Goal: Communication & Community: Answer question/provide support

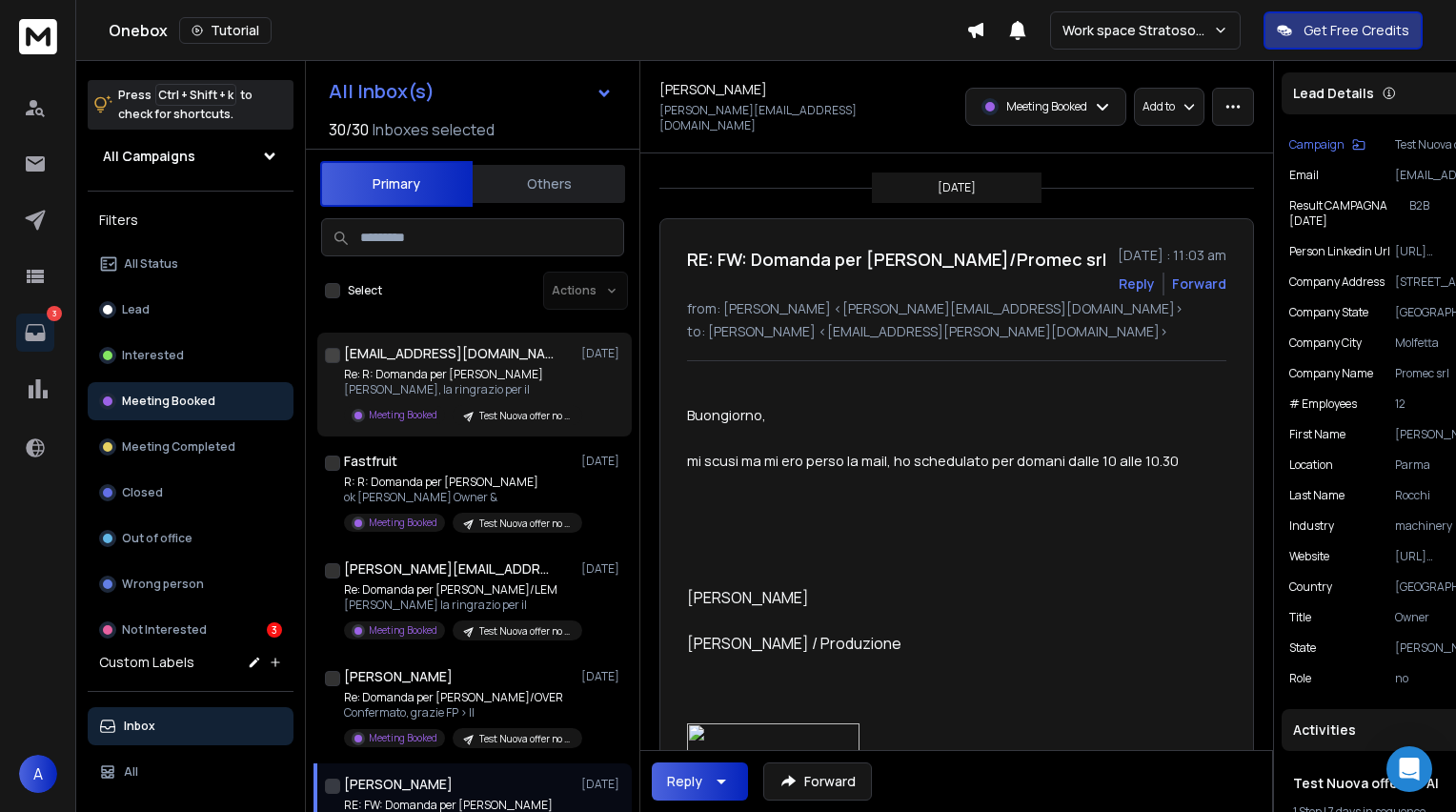
click at [449, 352] on h1 "[EMAIL_ADDRESS][DOMAIN_NAME]" at bounding box center [448, 353] width 209 height 19
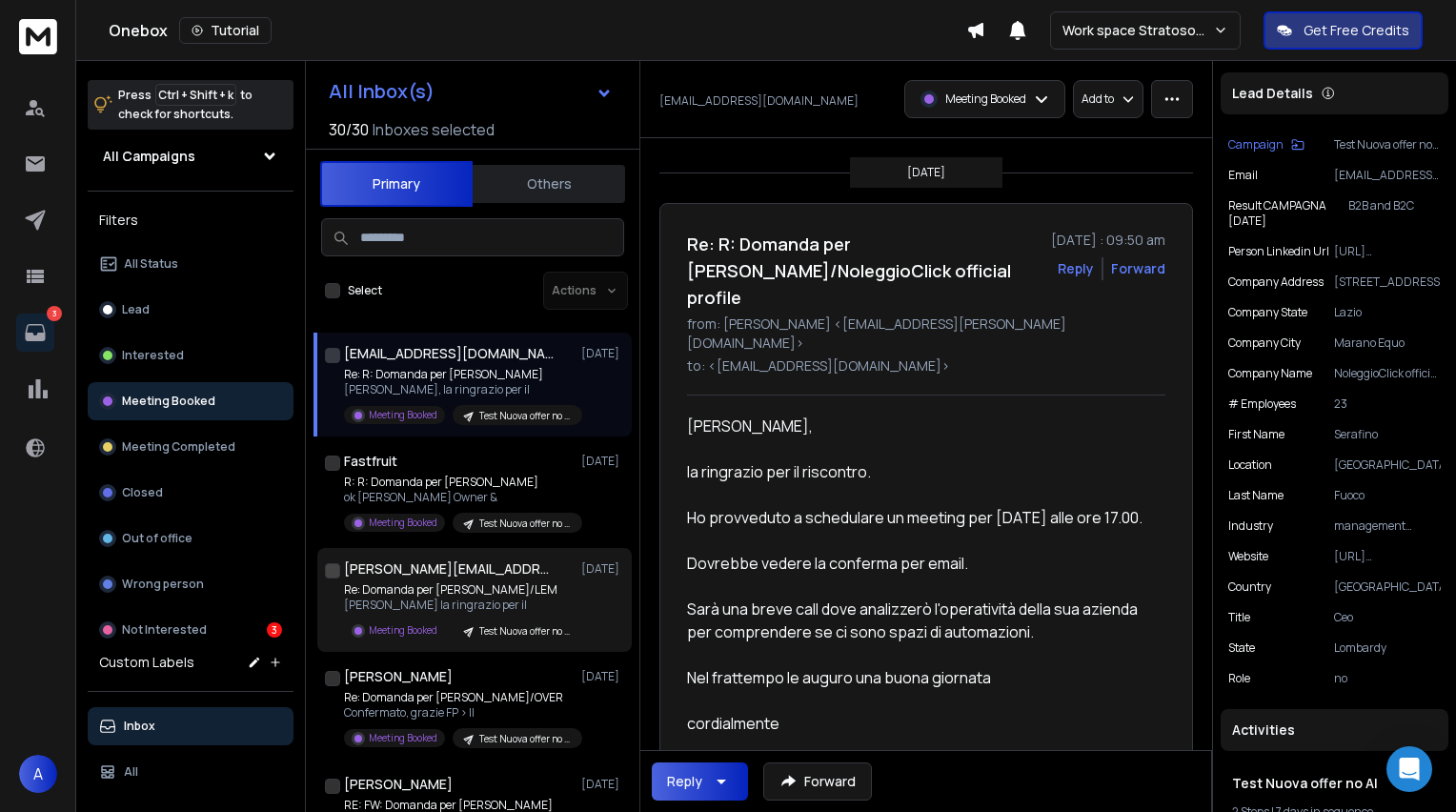
click at [504, 596] on p "Re: Domanda per [PERSON_NAME]/LEM" at bounding box center [458, 589] width 229 height 15
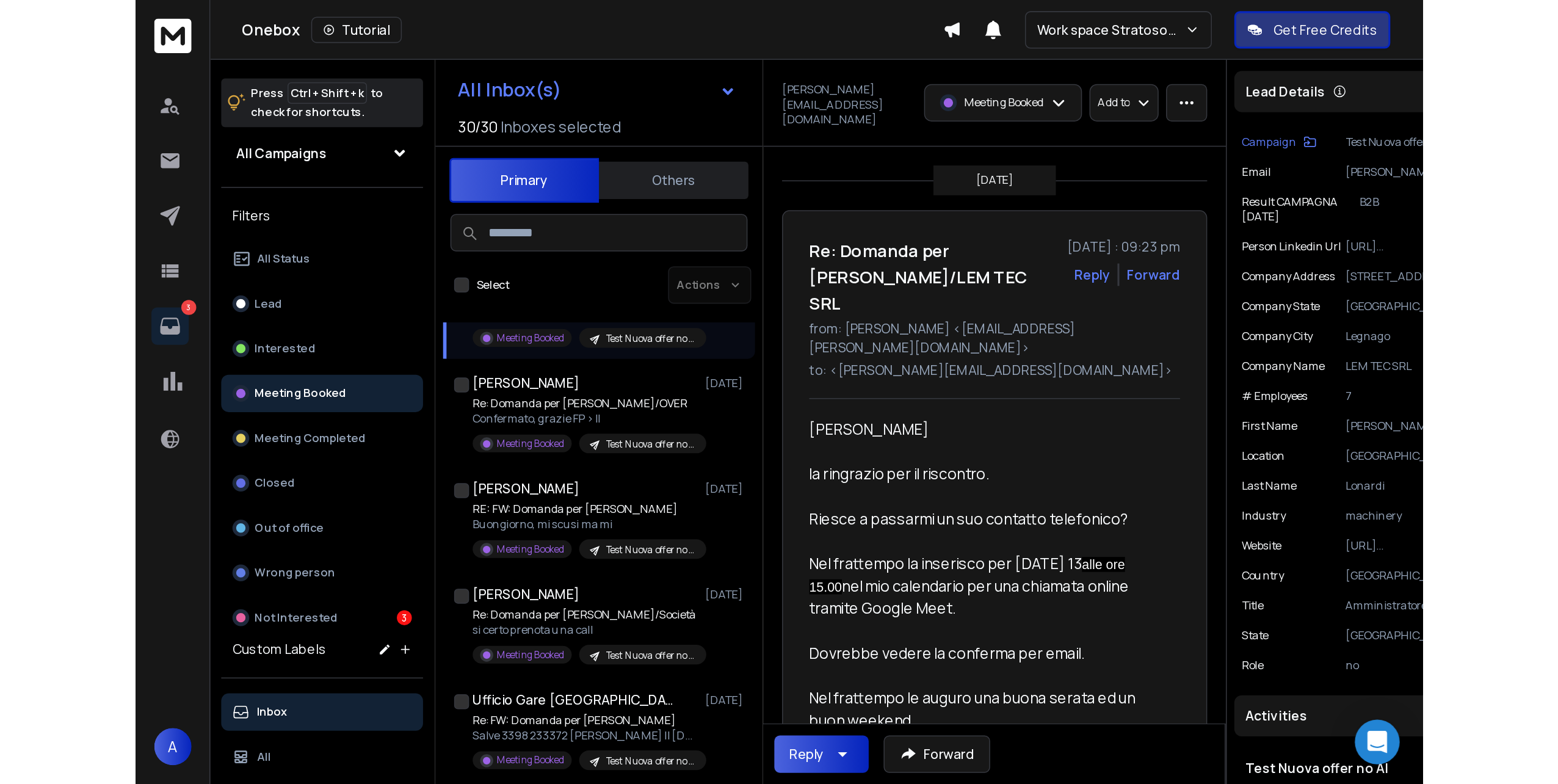
scroll to position [53, 0]
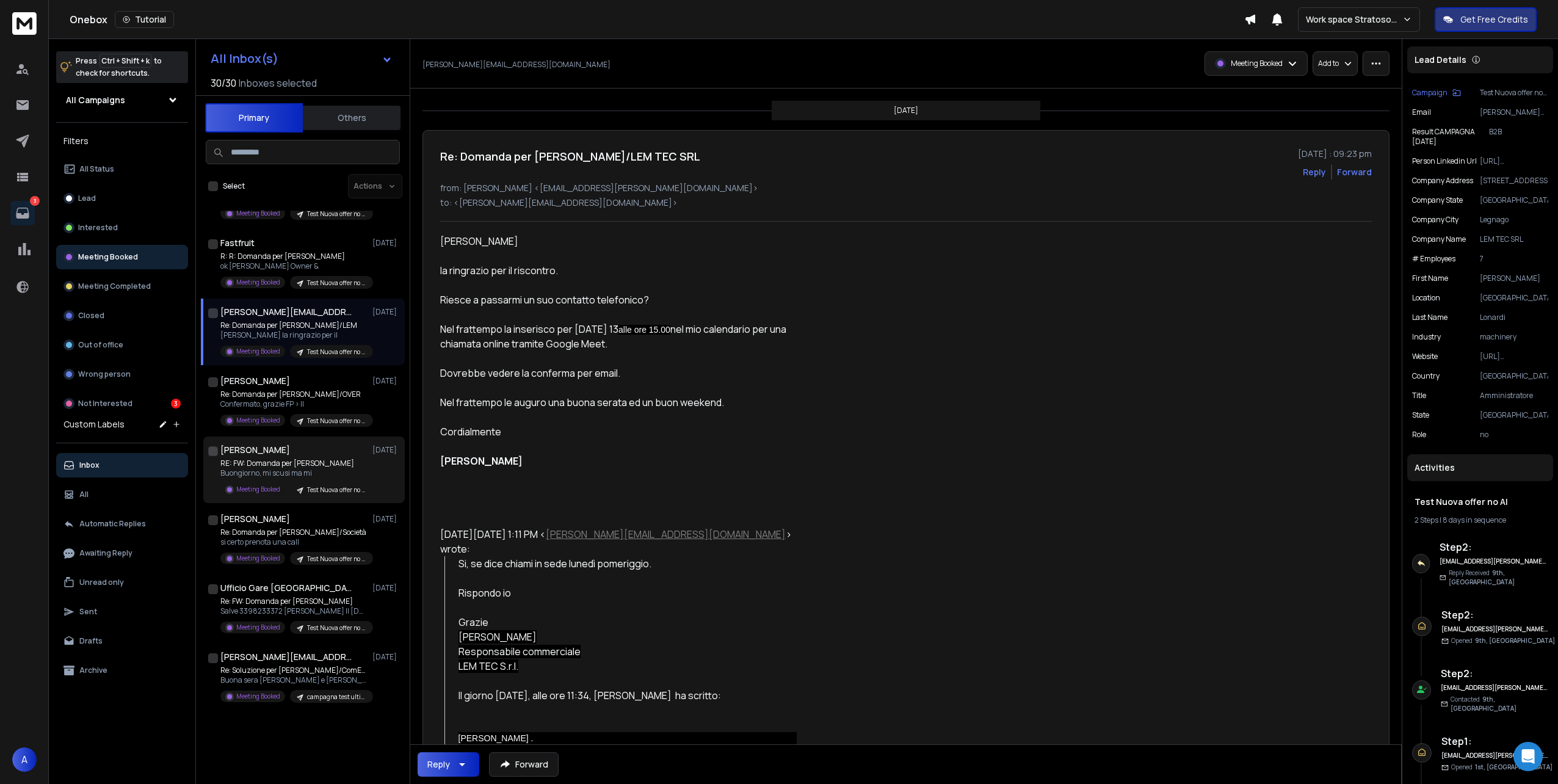
click at [330, 463] on p "RE: FW: Domanda per [PERSON_NAME]" at bounding box center [294, 463] width 147 height 9
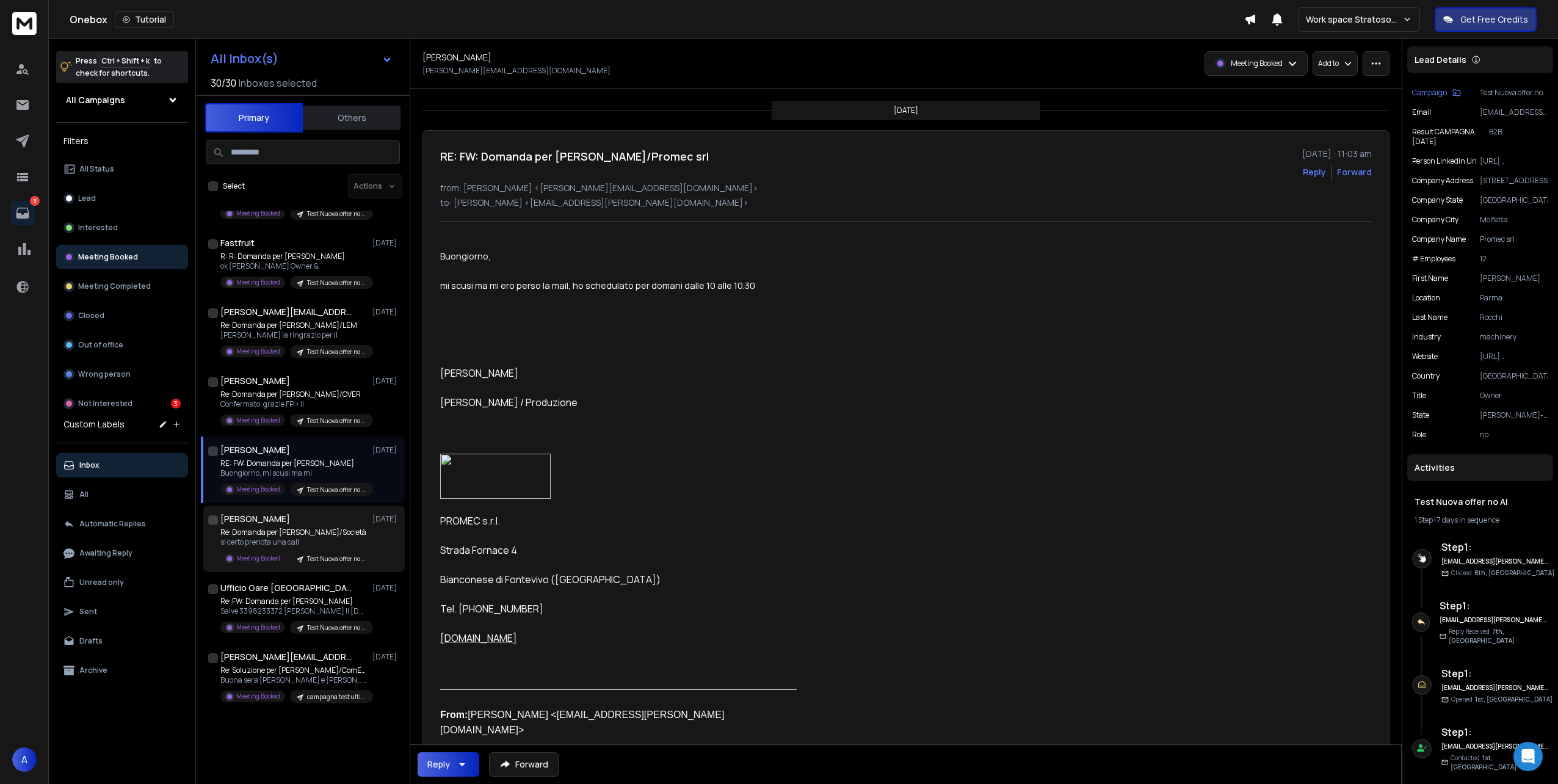
click at [325, 520] on p "Re: Domanda per [PERSON_NAME]/Società" at bounding box center [294, 532] width 147 height 9
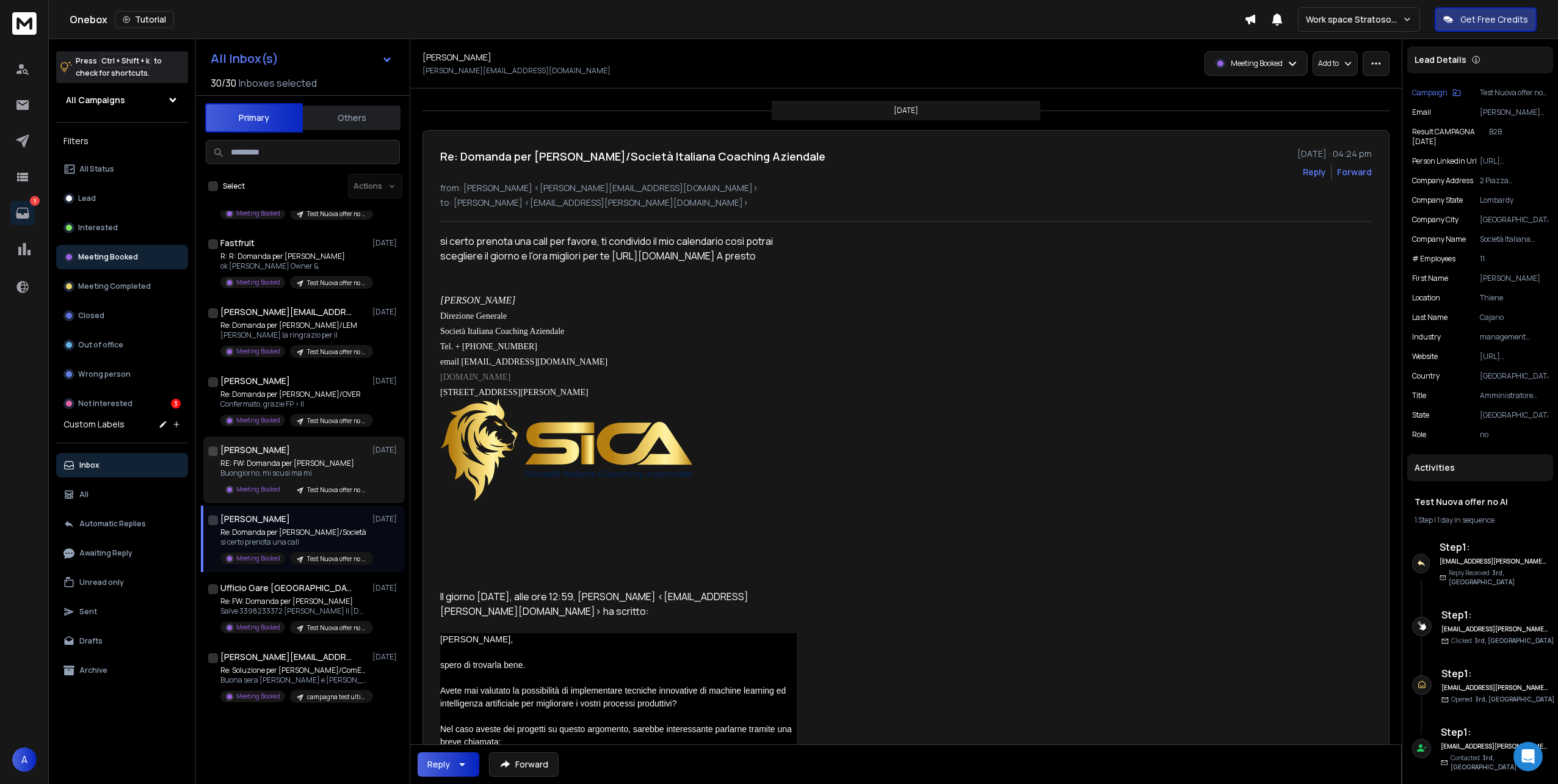
click at [338, 470] on p "Buongiorno, mi scusi ma mi" at bounding box center [294, 473] width 147 height 9
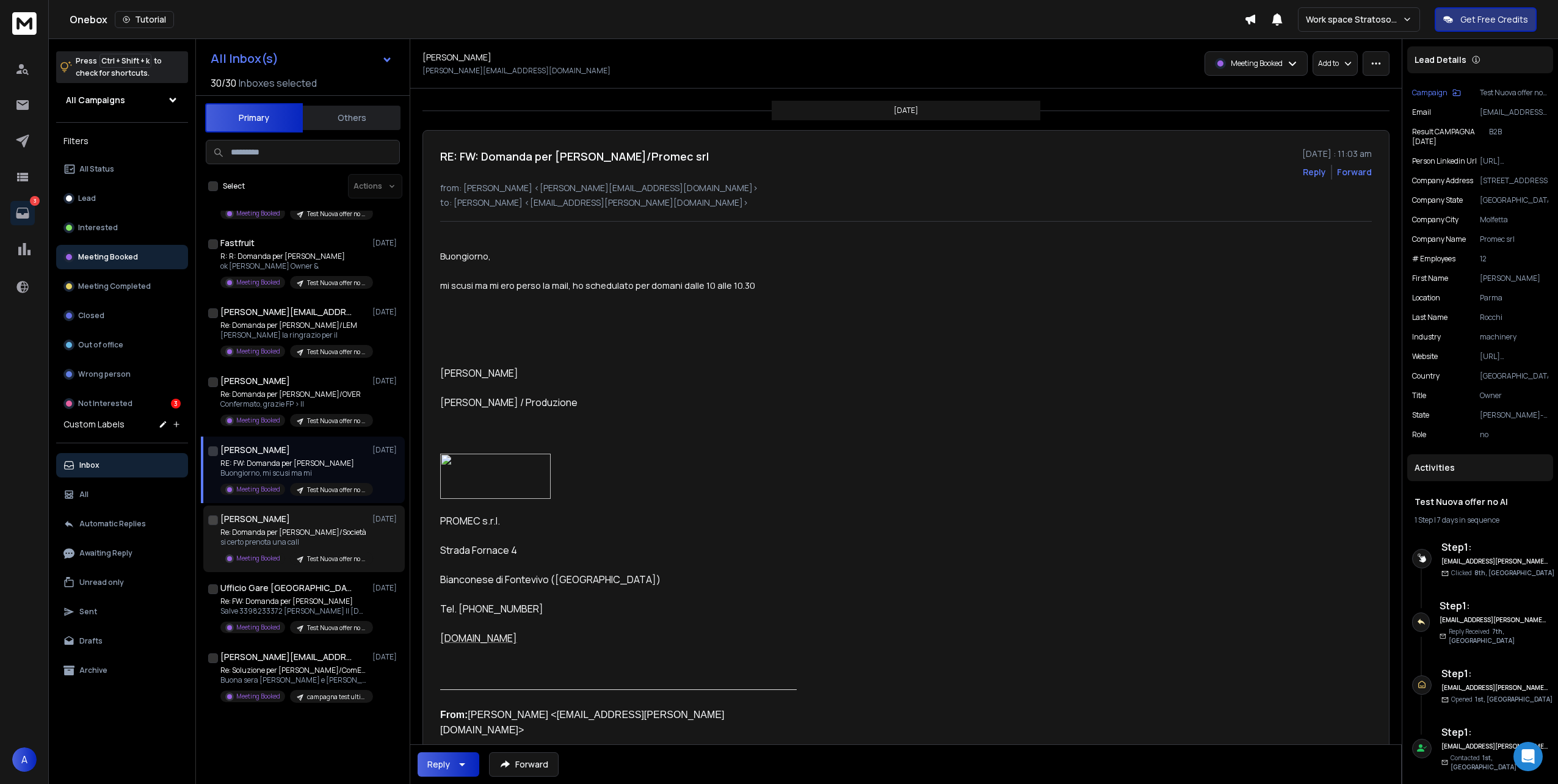
click at [330, 520] on p "Re: Domanda per [PERSON_NAME]/Società" at bounding box center [294, 532] width 147 height 9
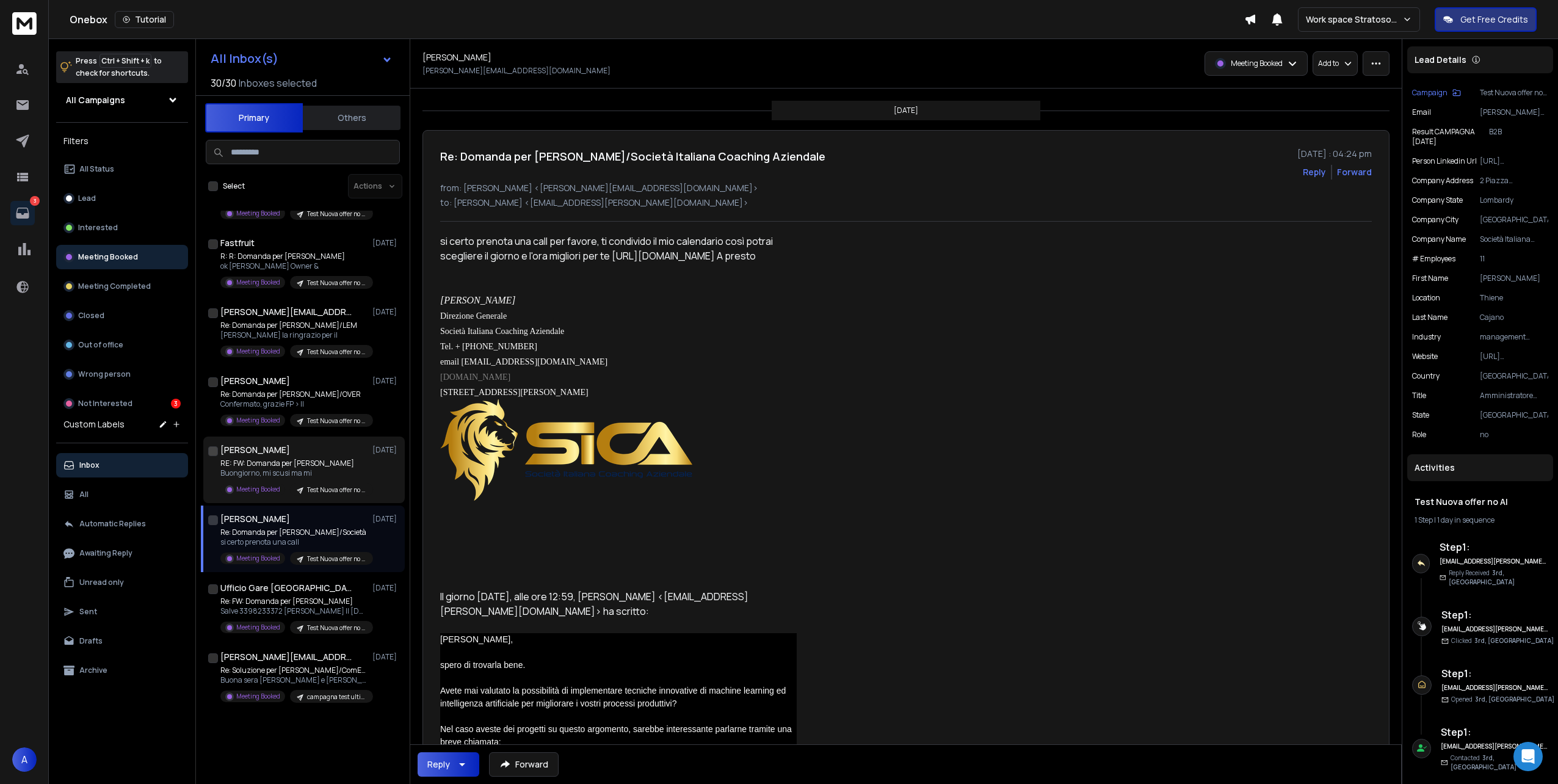
click at [328, 464] on p "RE: FW: Domanda per [PERSON_NAME]" at bounding box center [294, 463] width 147 height 9
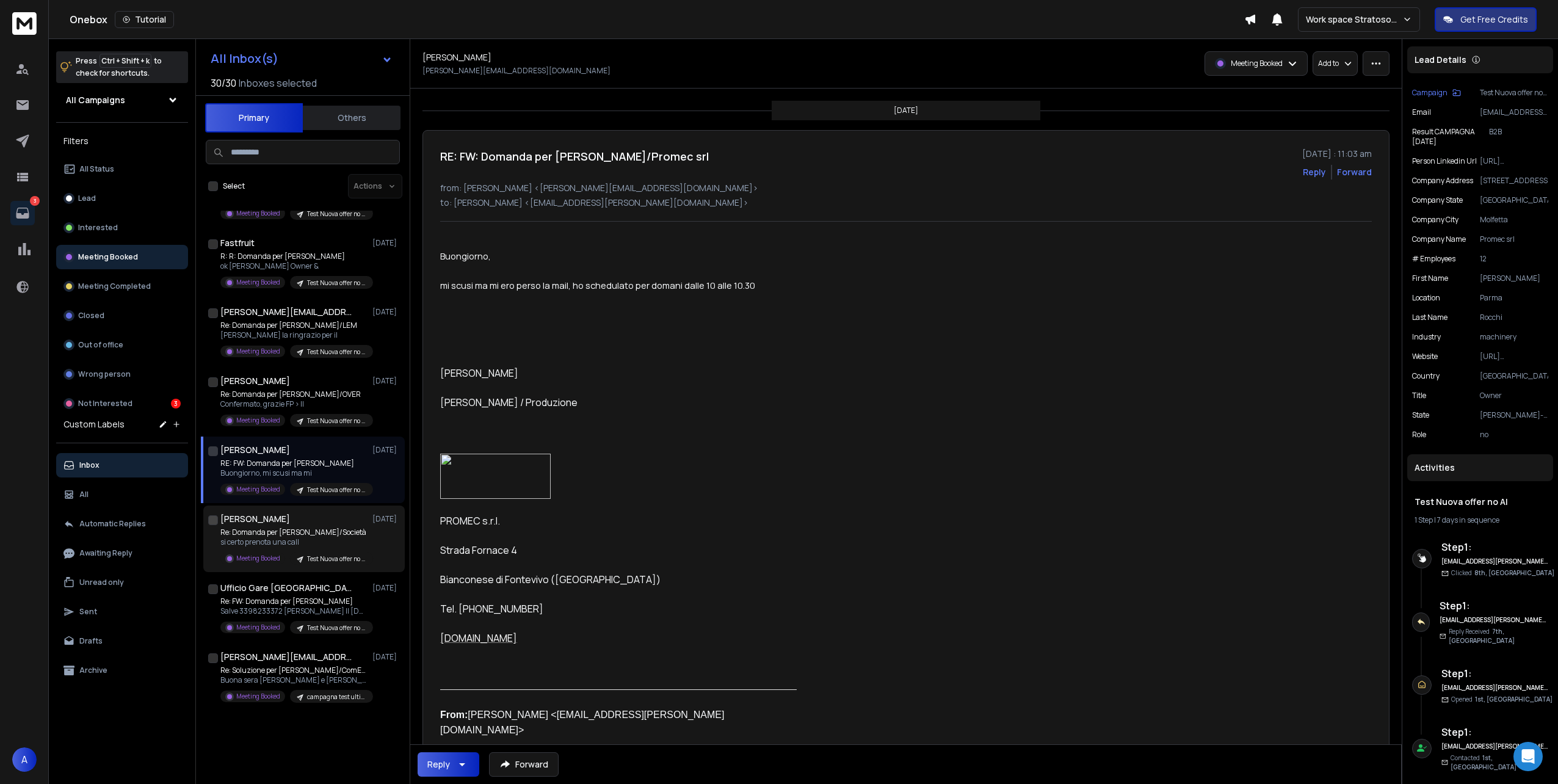
click at [304, 520] on p "Re: Domanda per [PERSON_NAME]/Società" at bounding box center [294, 532] width 147 height 9
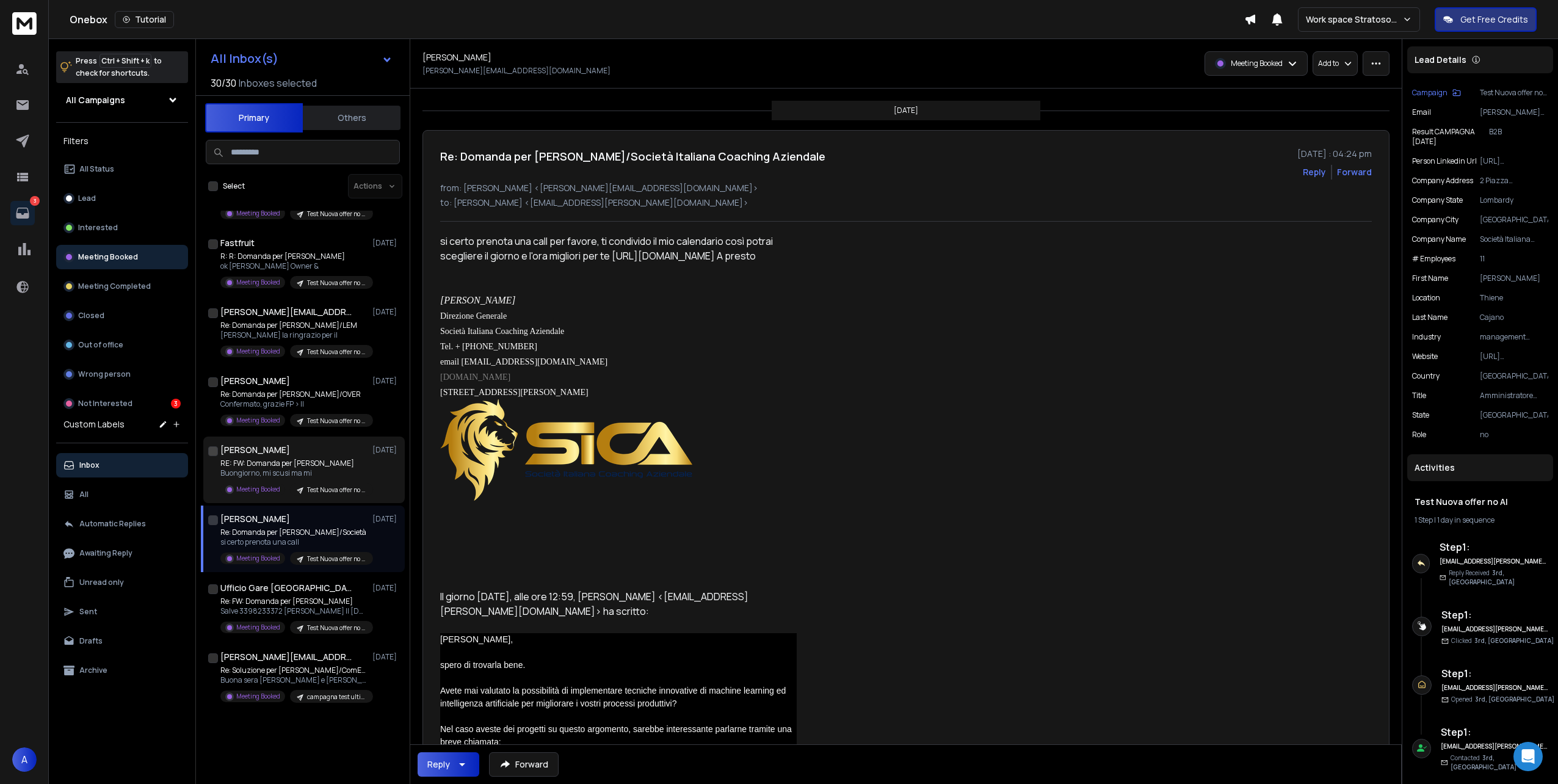
click at [306, 454] on div "[PERSON_NAME] [DATE]" at bounding box center [310, 449] width 180 height 12
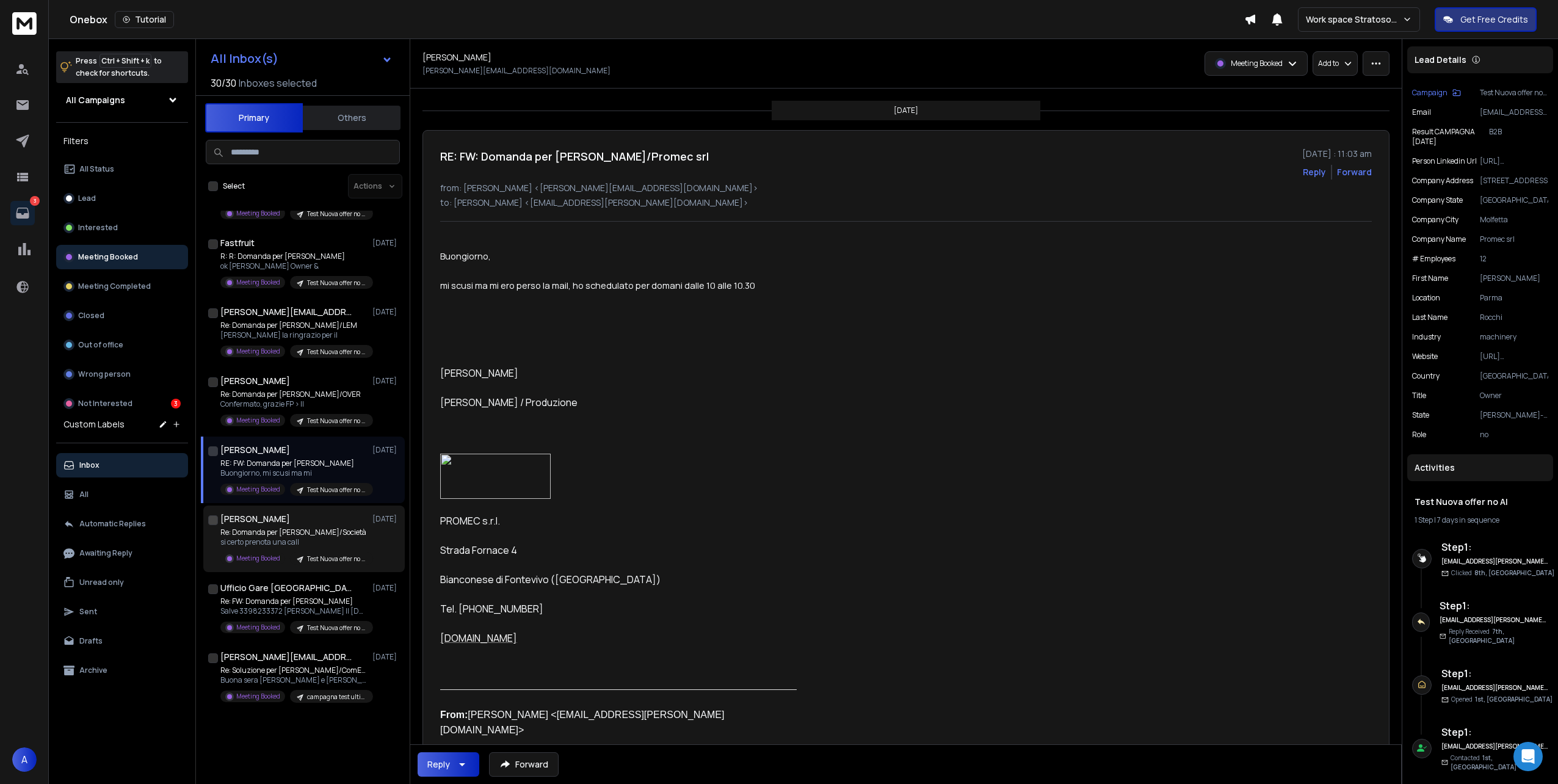
click at [296, 520] on p "Re: Domanda per [PERSON_NAME]/Società" at bounding box center [294, 532] width 147 height 9
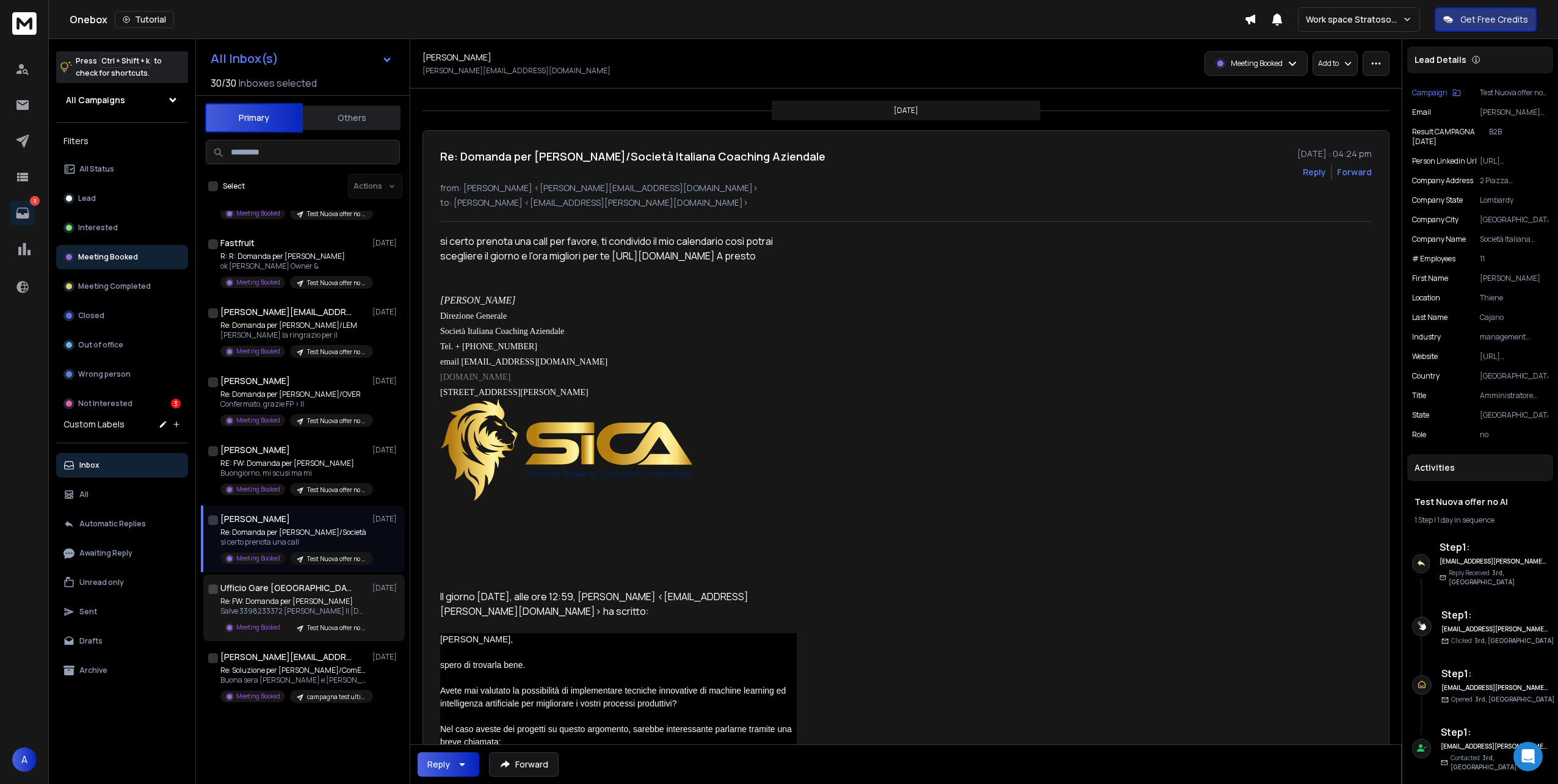
click at [289, 520] on p "Re: FW: Domanda per [PERSON_NAME]" at bounding box center [294, 601] width 147 height 9
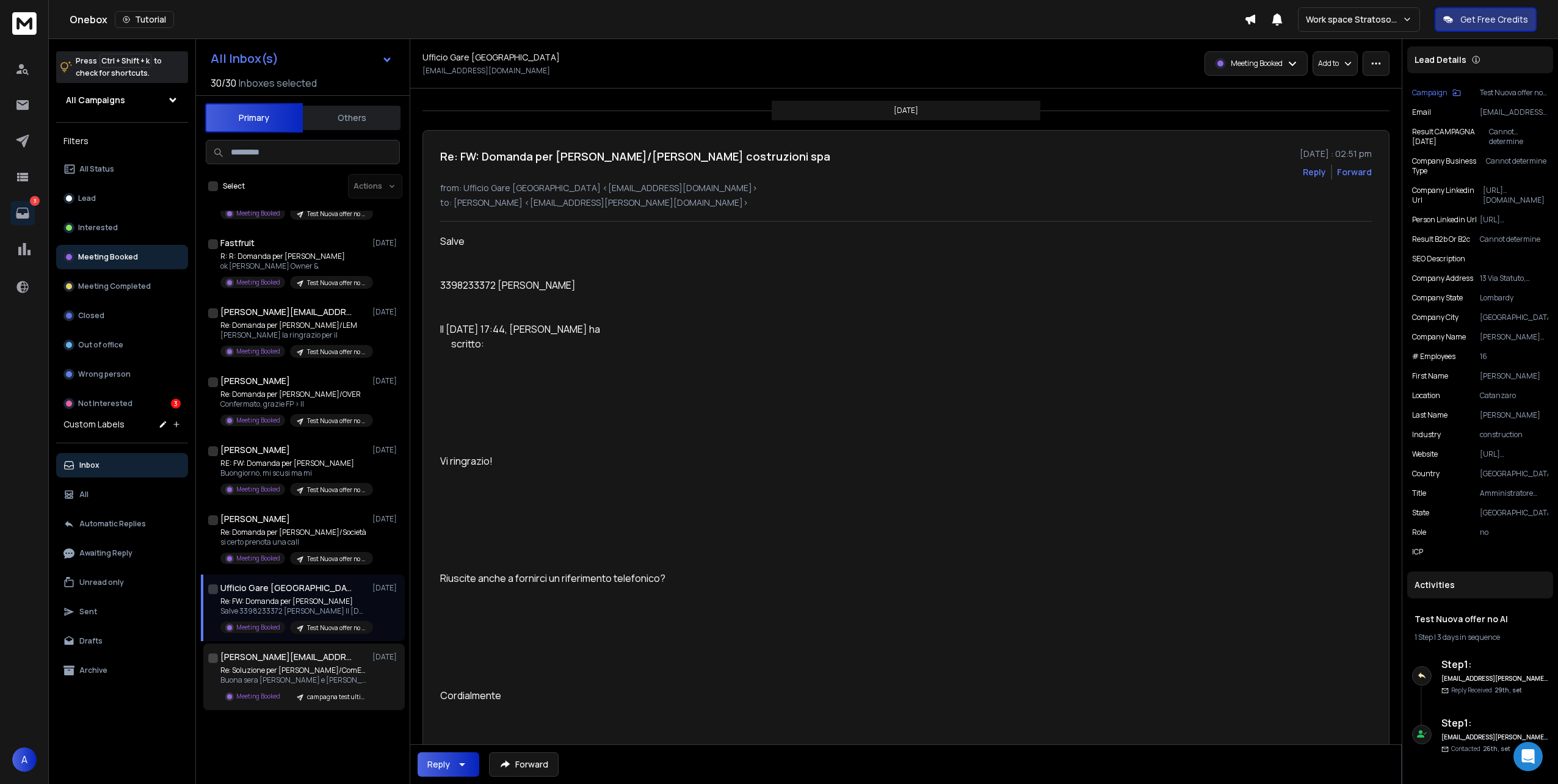
click at [312, 520] on div "[PERSON_NAME][EMAIL_ADDRESS][DOMAIN_NAME] [DATE]" at bounding box center [310, 656] width 180 height 12
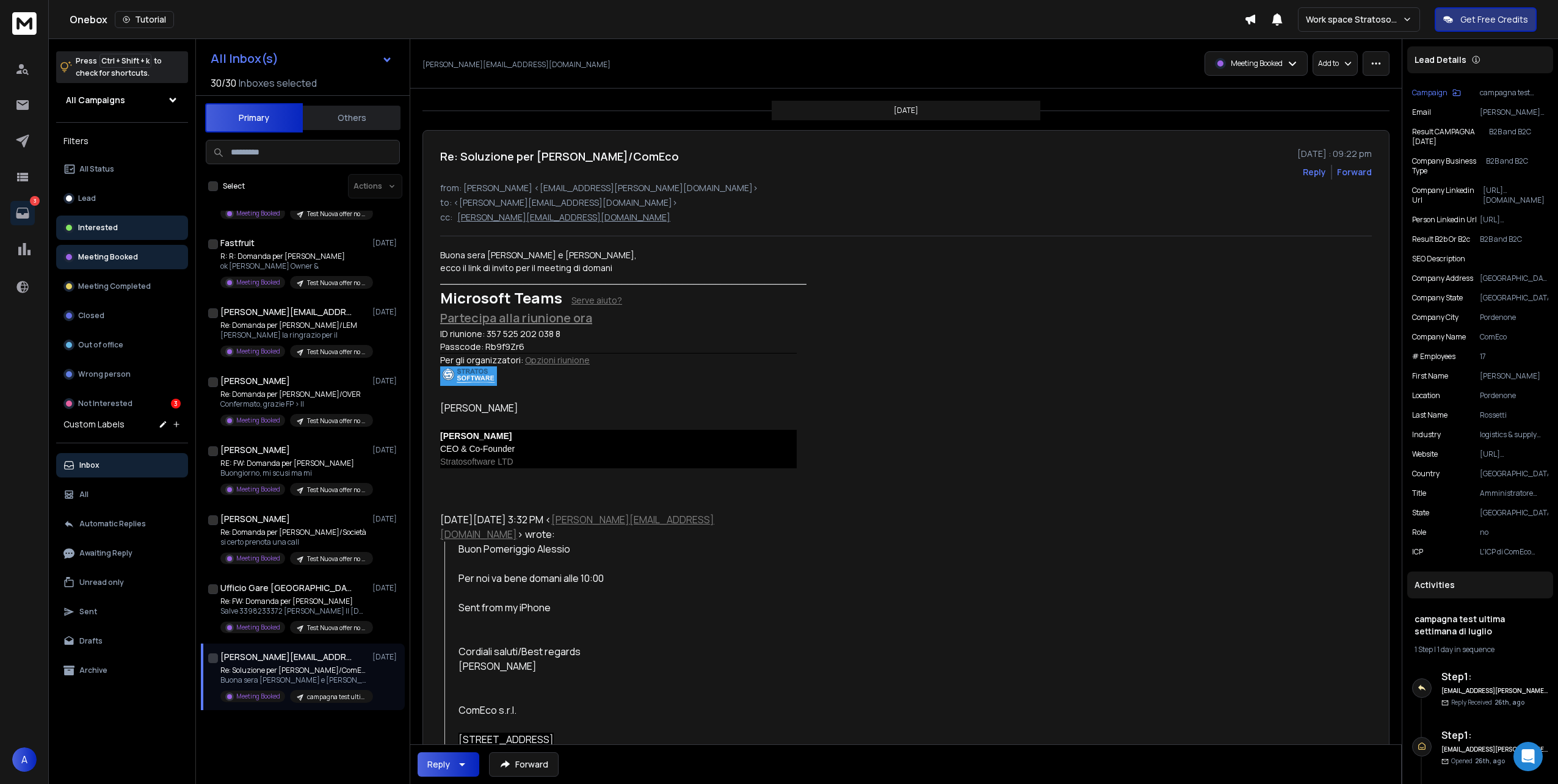
click at [113, 232] on p "Interested" at bounding box center [97, 227] width 40 height 9
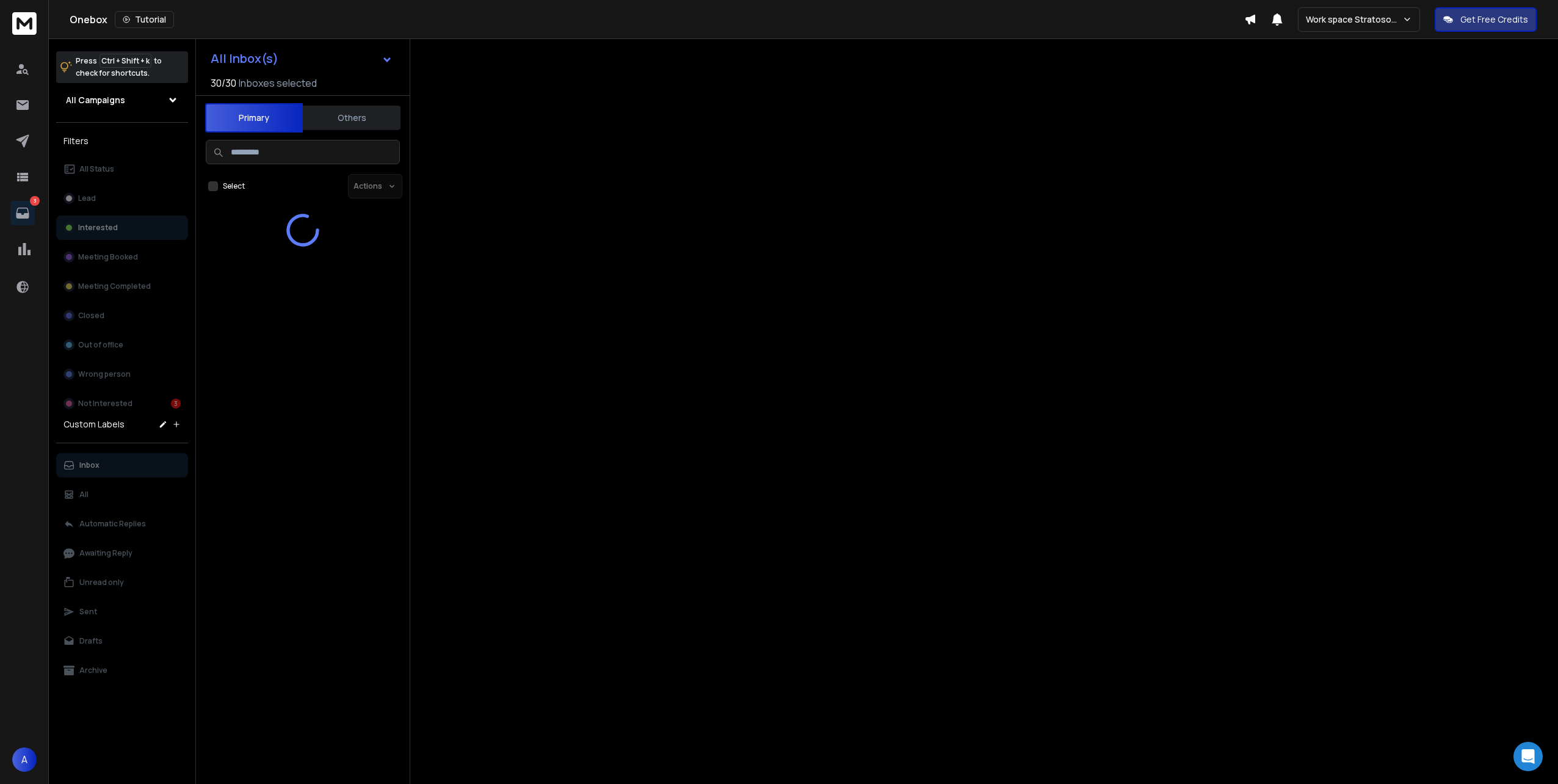
scroll to position [0, 0]
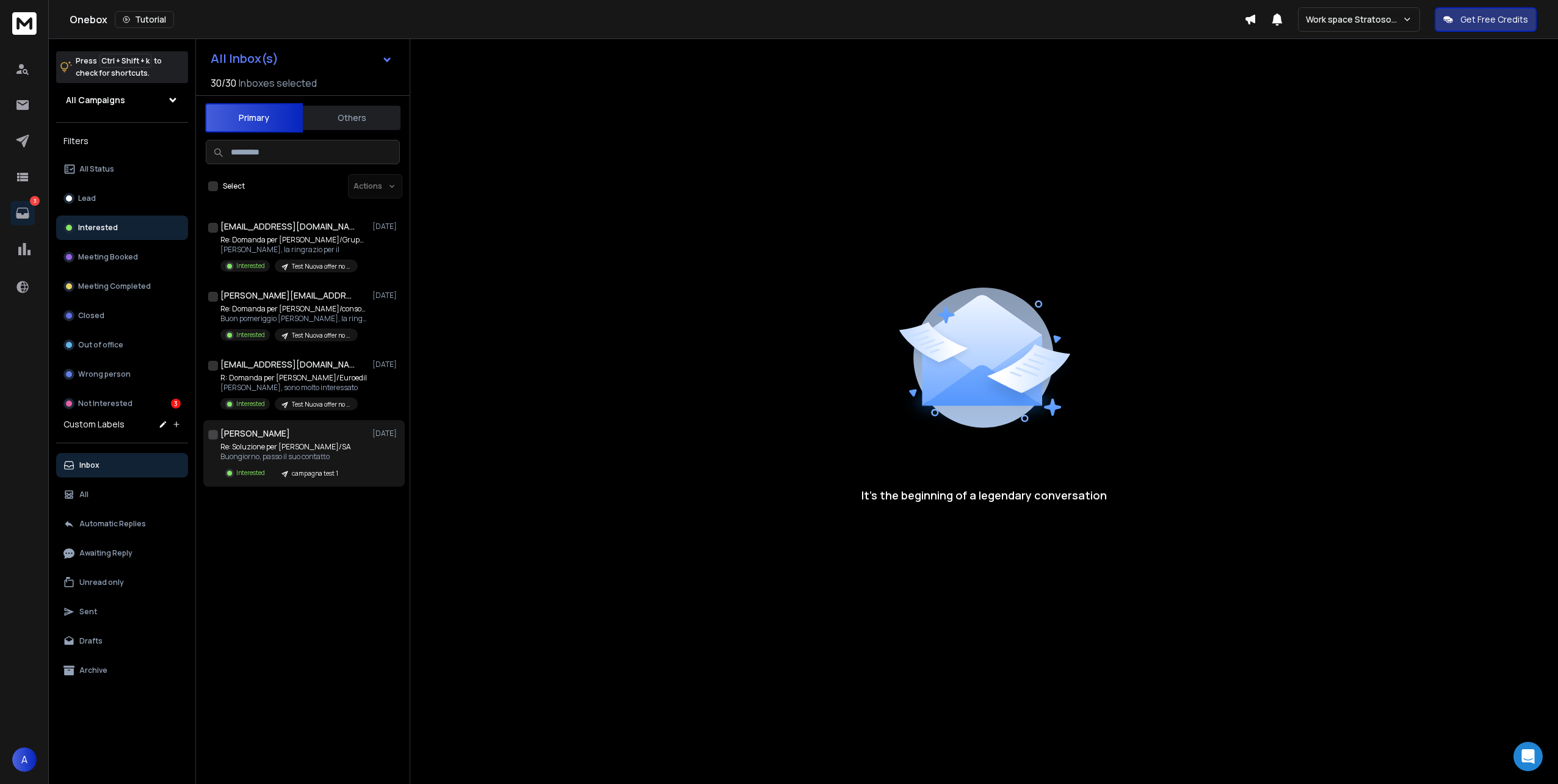
click at [308, 451] on p "Re: Soluzione per [PERSON_NAME]/SA" at bounding box center [285, 446] width 130 height 9
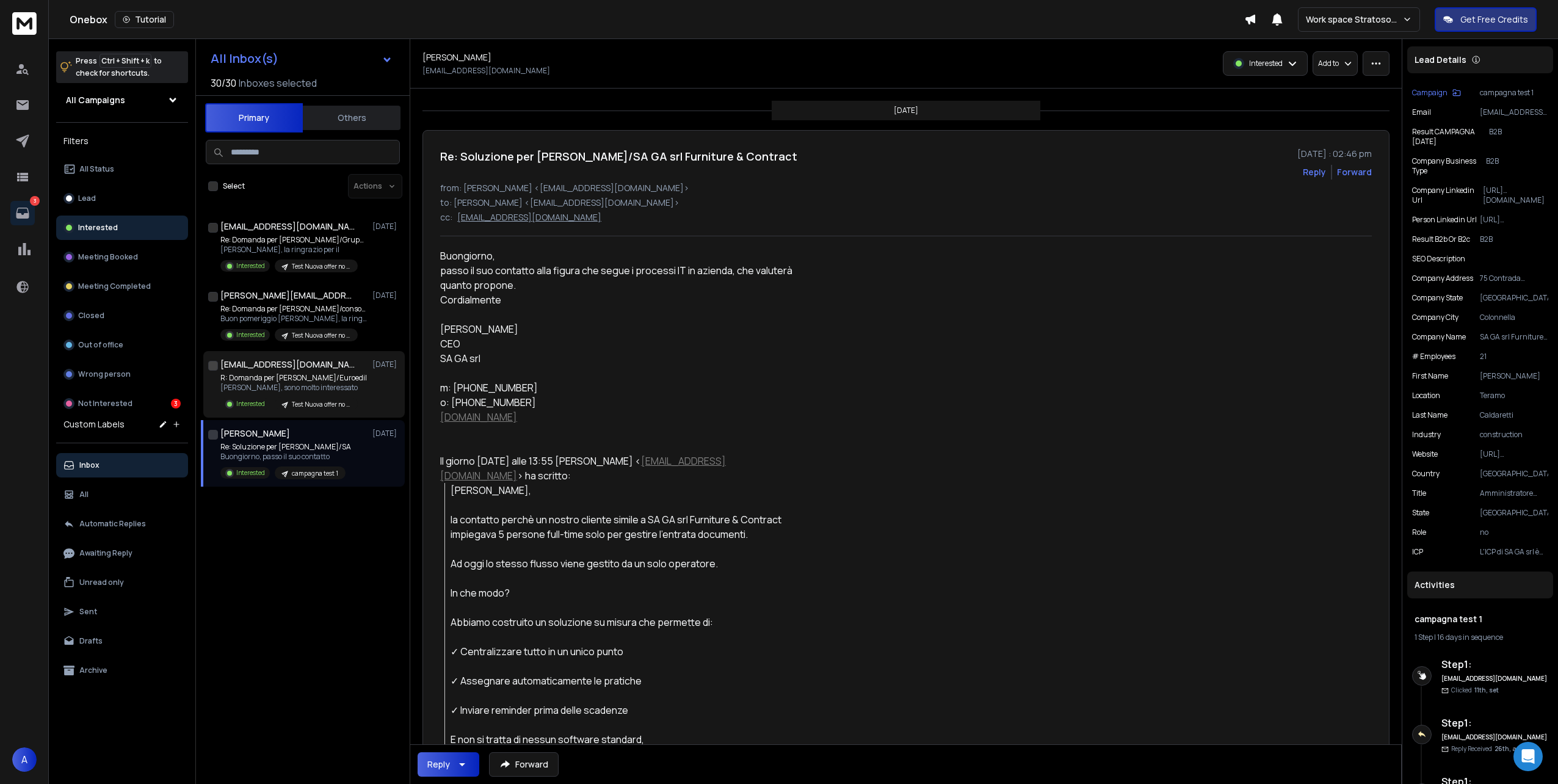
click at [308, 381] on p "R: Domanda per [PERSON_NAME]/Euroedil" at bounding box center [294, 377] width 147 height 9
